Goal: Task Accomplishment & Management: Manage account settings

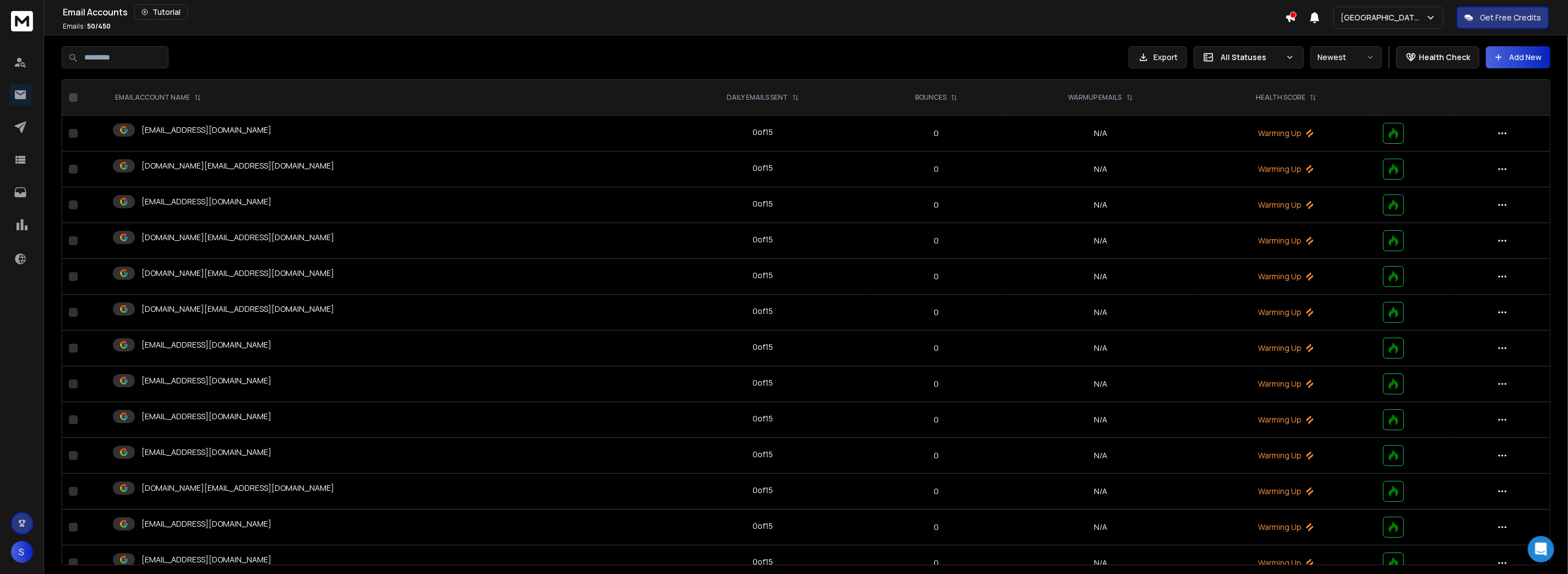
click at [474, 134] on div "[EMAIL_ADDRESS][DOMAIN_NAME]" at bounding box center [383, 130] width 540 height 13
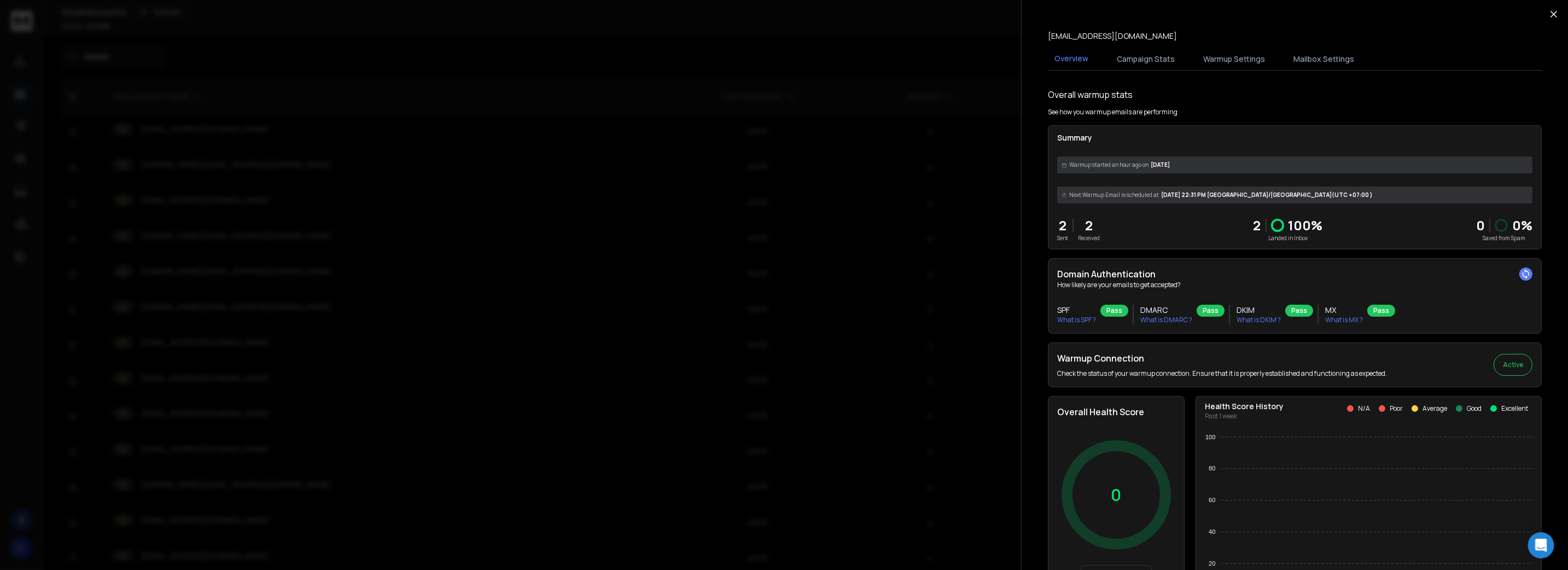
click at [1551, 13] on icon "button" at bounding box center [1554, 14] width 6 height 6
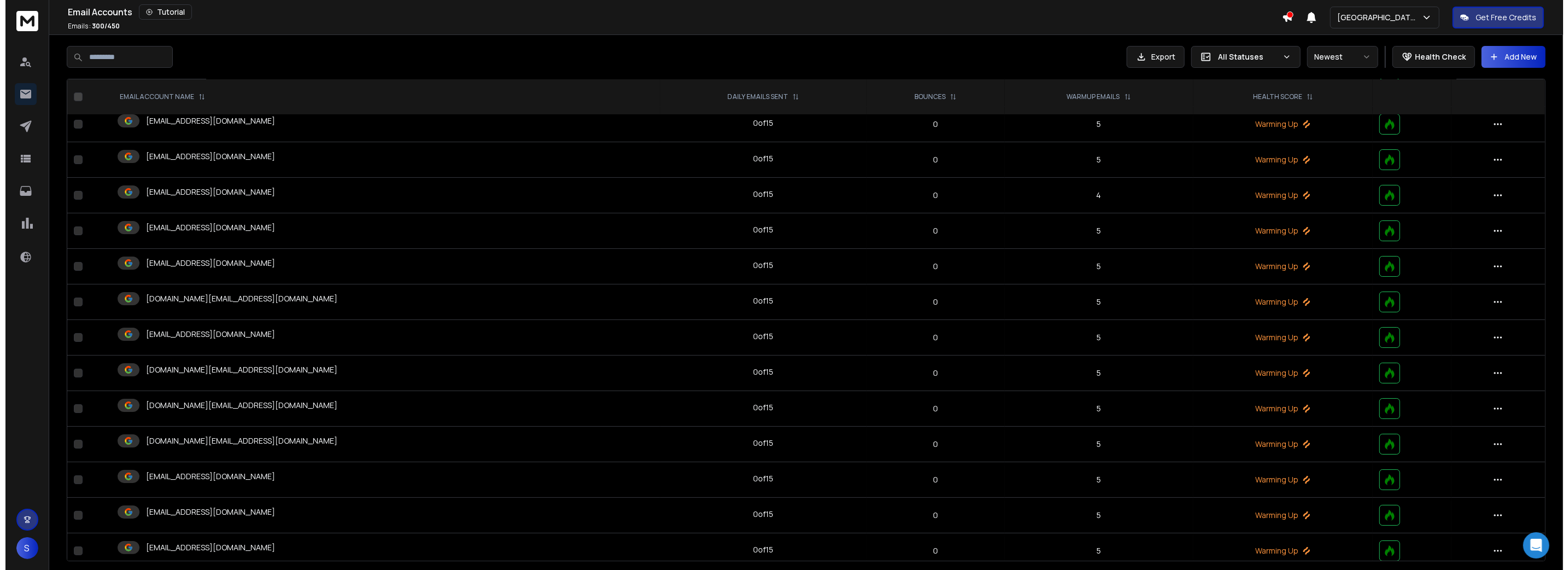
scroll to position [10145, 0]
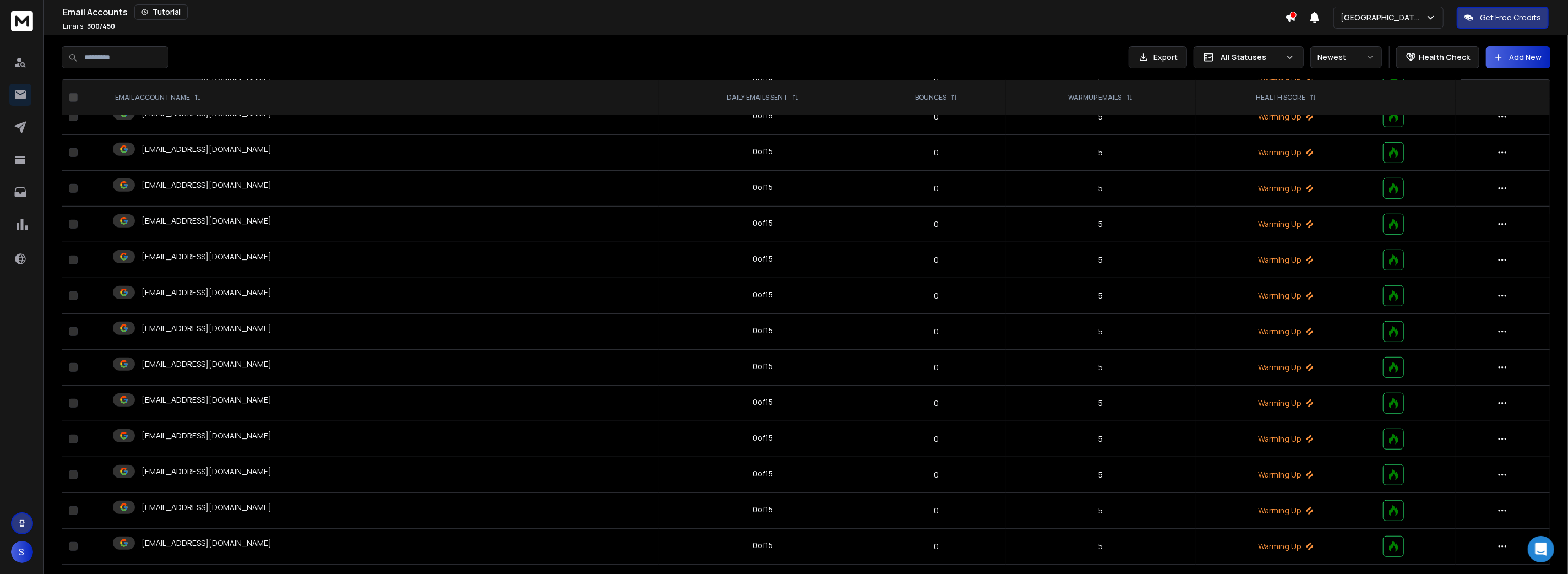
click at [768, 457] on td "0 of 15" at bounding box center [763, 471] width 208 height 29
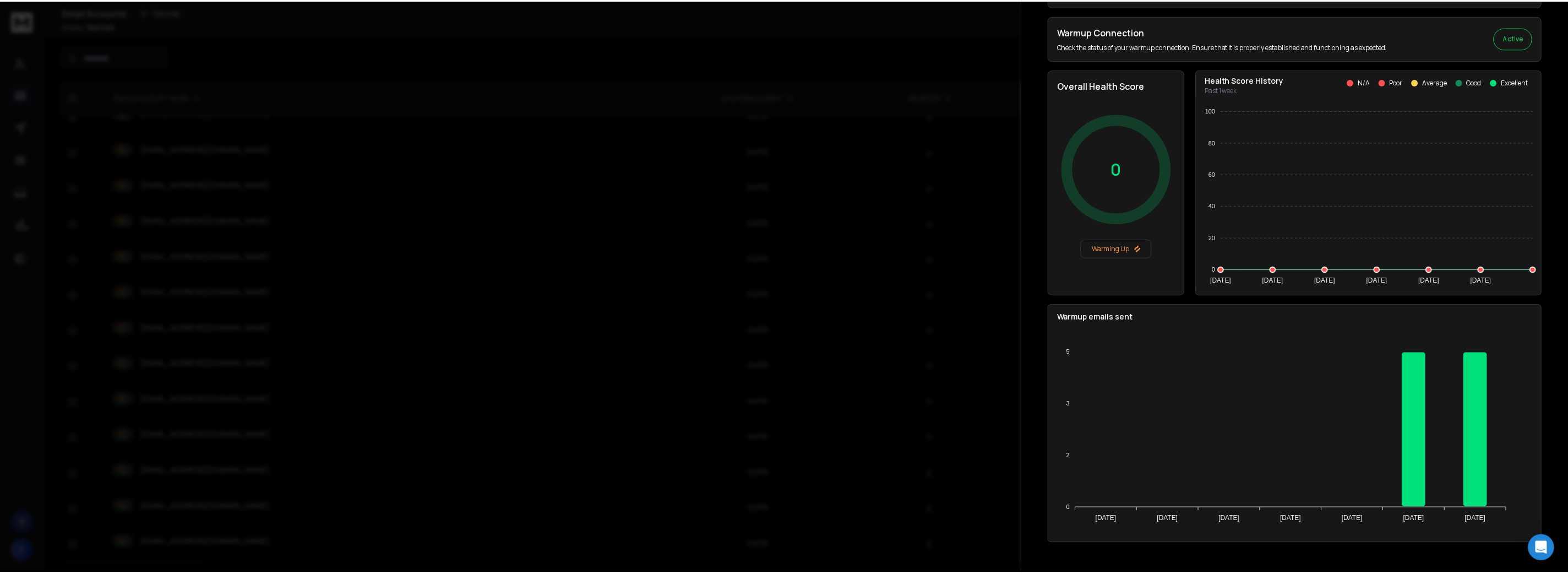
scroll to position [0, 0]
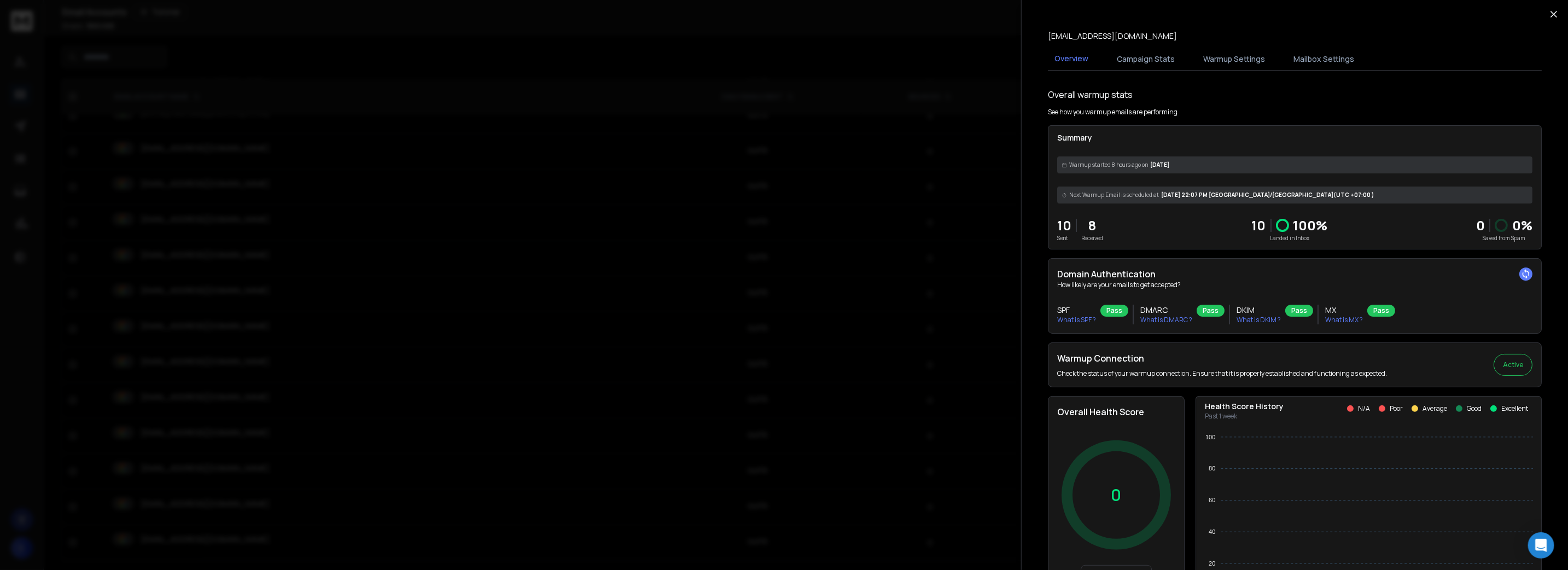
click at [1551, 12] on icon "button" at bounding box center [1554, 14] width 11 height 11
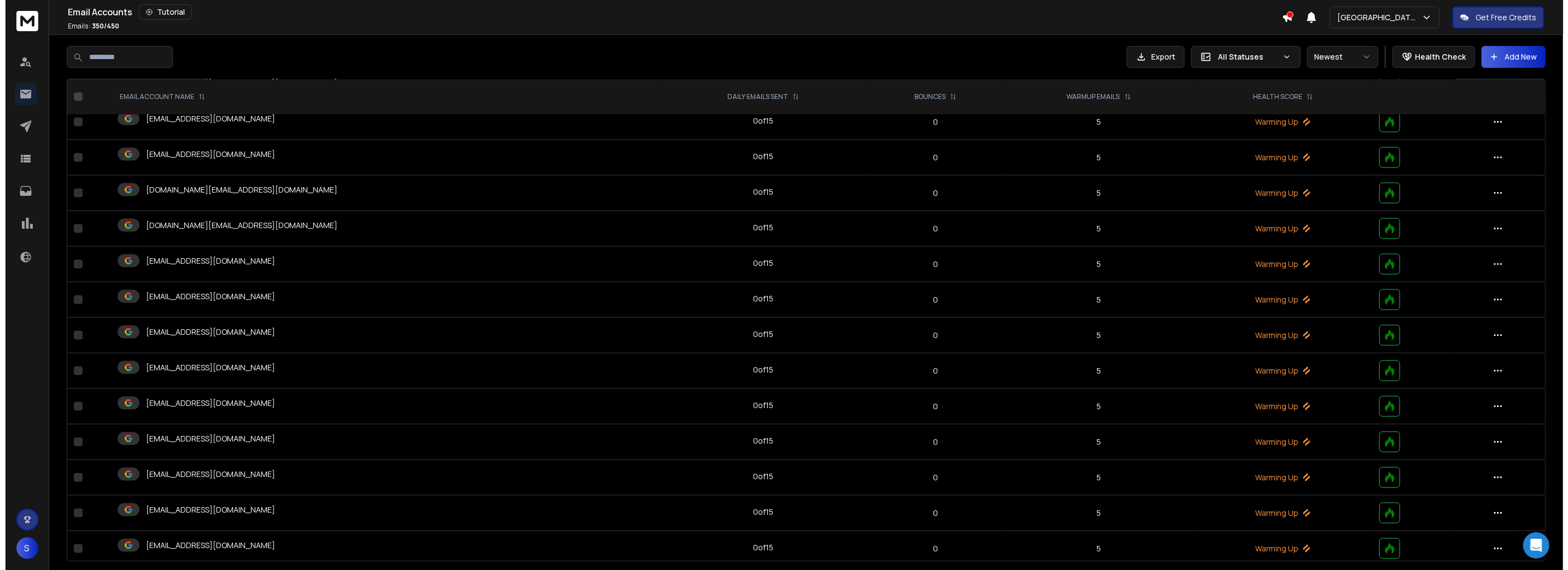
scroll to position [11506, 0]
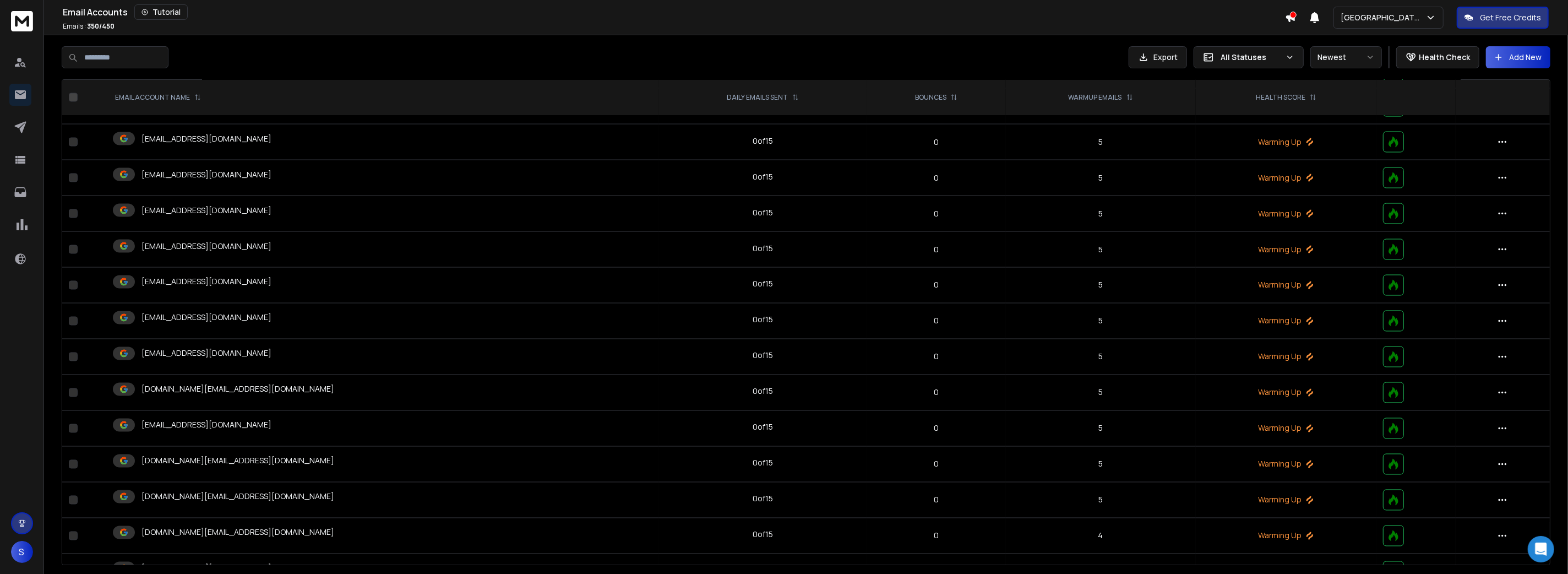
click at [985, 494] on p "0" at bounding box center [936, 500] width 125 height 11
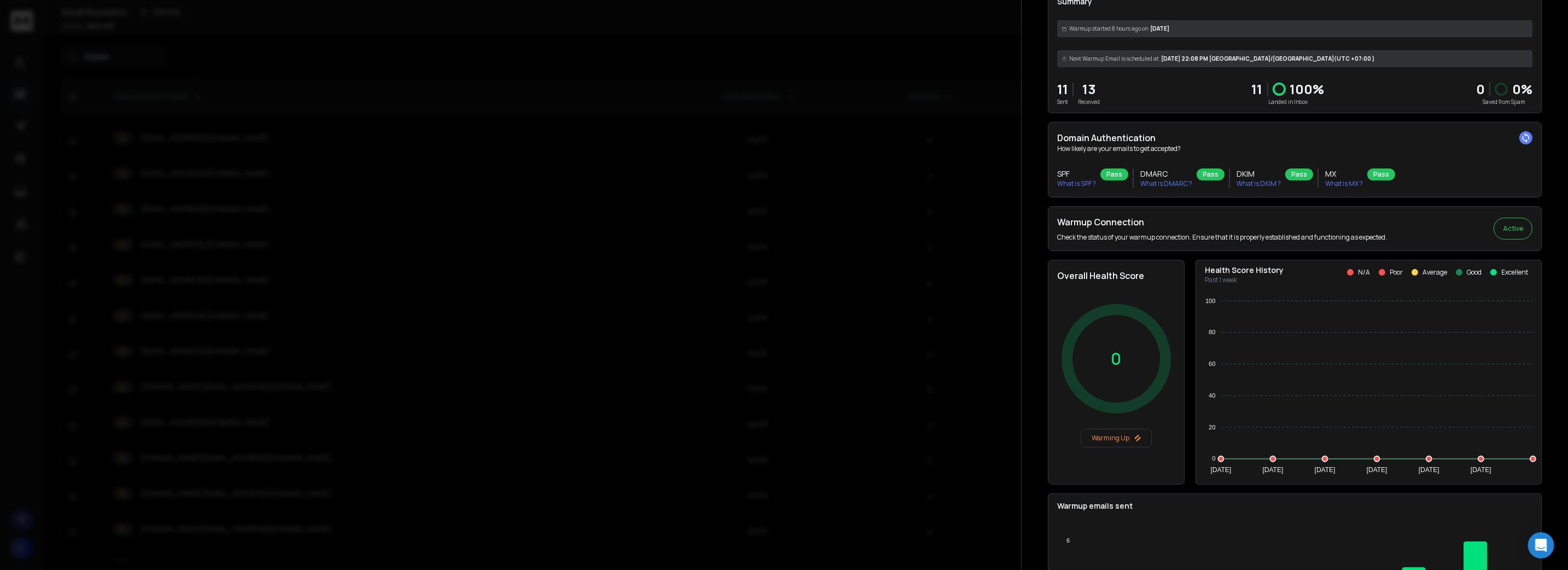
scroll to position [0, 0]
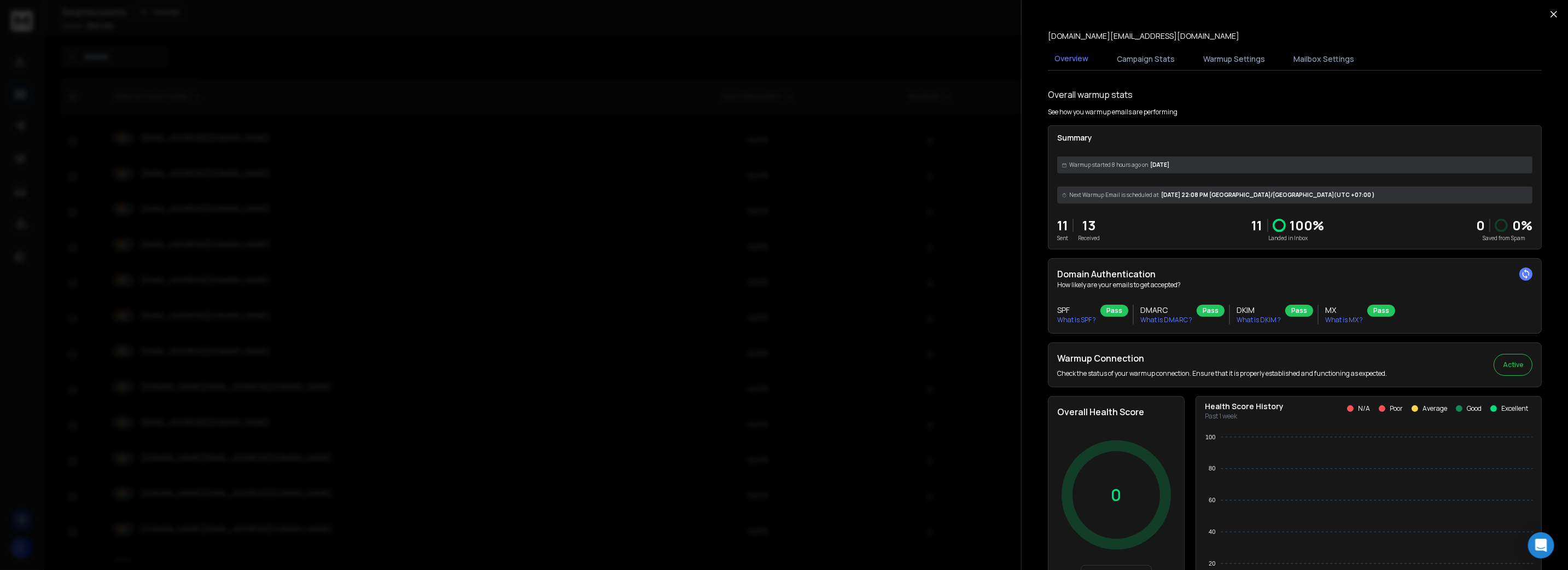
click at [1553, 15] on icon "button" at bounding box center [1554, 14] width 11 height 11
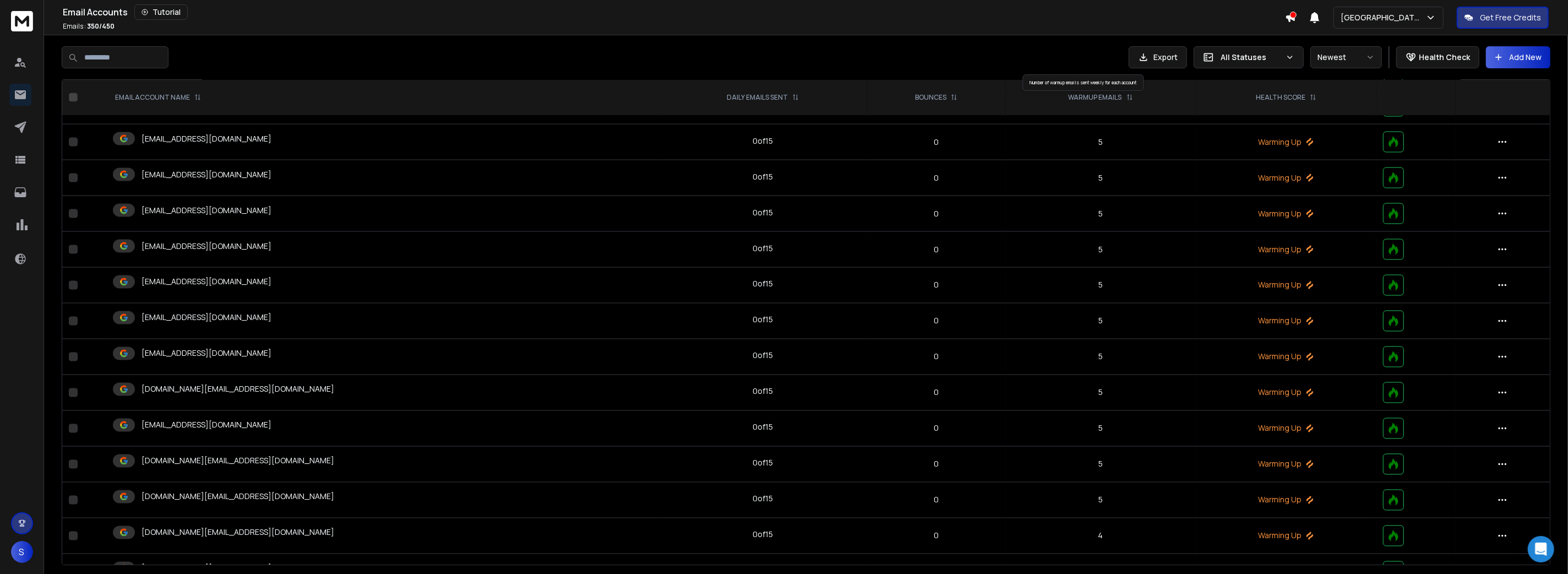
click at [1097, 97] on p "WARMUP EMAILS" at bounding box center [1095, 96] width 54 height 8
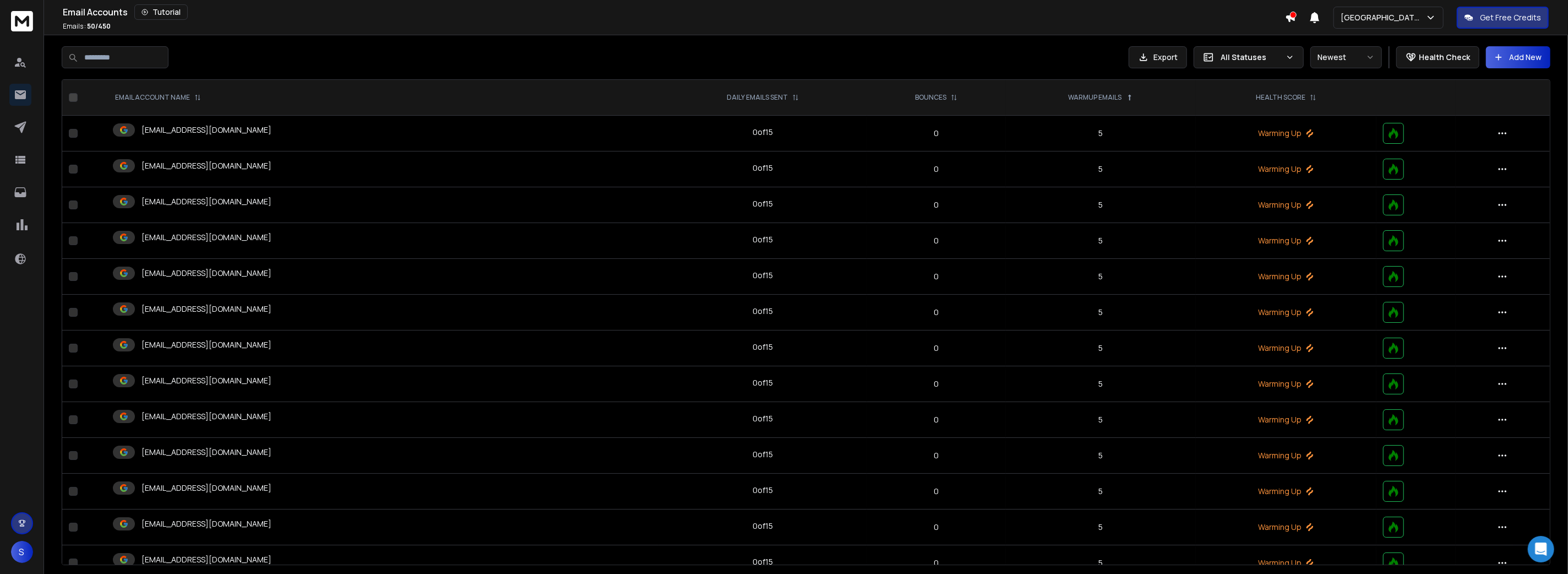
click at [1082, 128] on td "5" at bounding box center [1101, 134] width 190 height 36
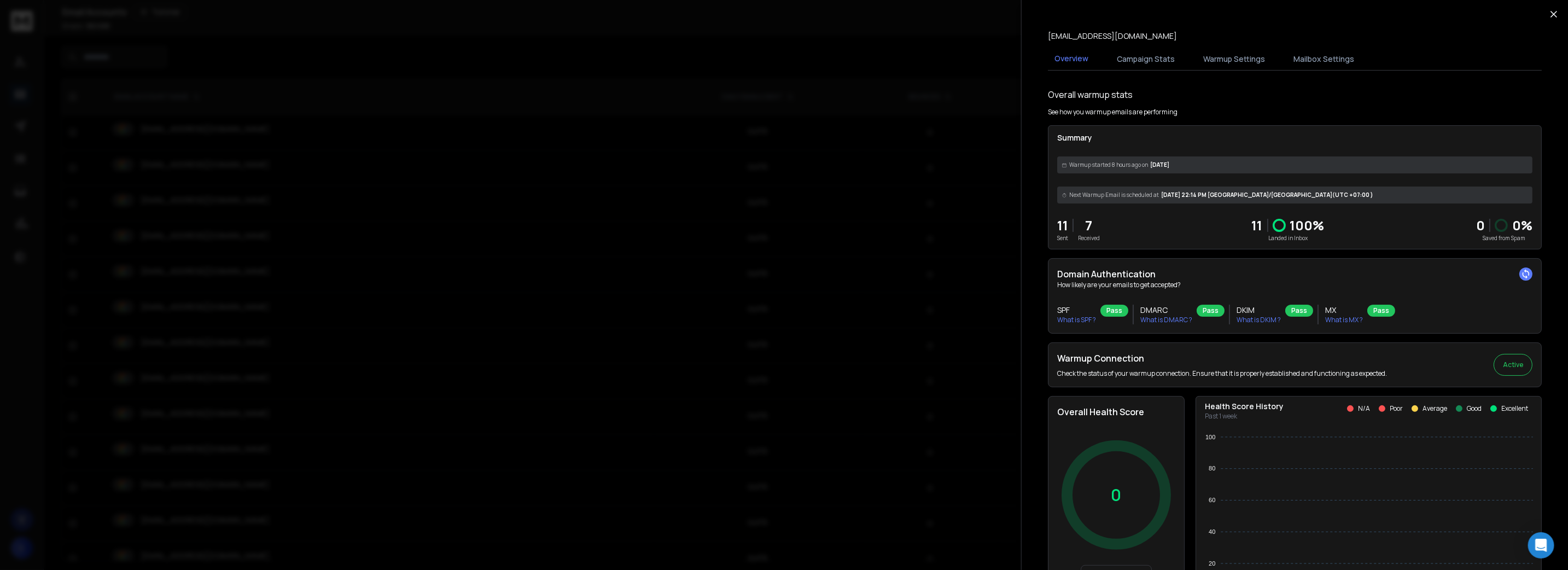
click at [1549, 14] on icon "button" at bounding box center [1554, 14] width 11 height 11
